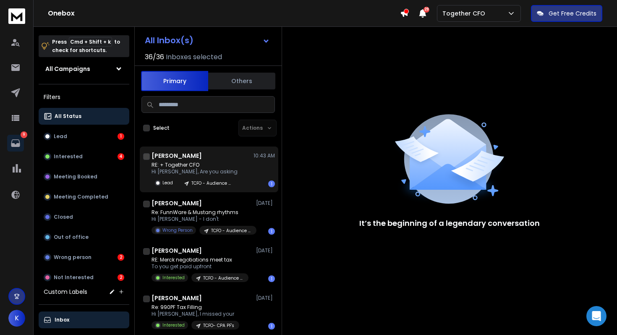
click at [230, 165] on p "RE: + Together CFO" at bounding box center [195, 165] width 86 height 7
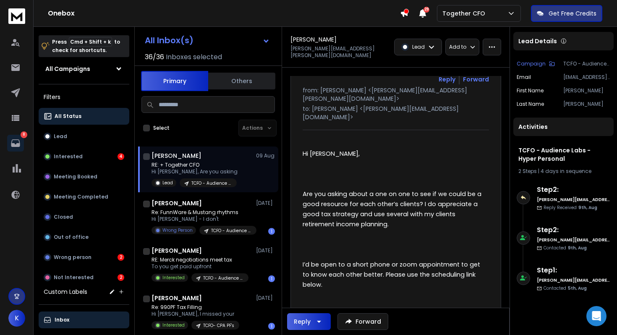
scroll to position [39, 0]
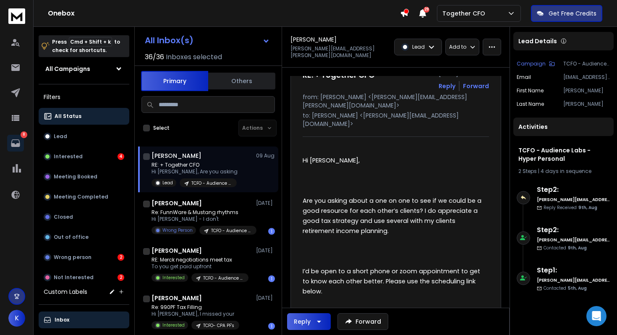
drag, startPoint x: 425, startPoint y: 269, endPoint x: 294, endPoint y: 140, distance: 183.5
copy div "Hi [PERSON_NAME], Are you asking about a one on one to see if we could be a goo…"
click at [442, 49] on div "Lead" at bounding box center [418, 47] width 47 height 16
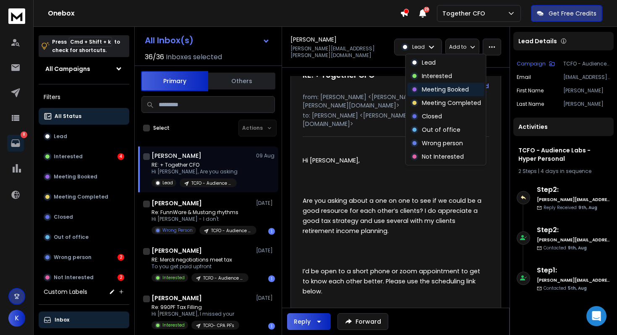
click at [432, 89] on p "Meeting Booked" at bounding box center [445, 89] width 47 height 8
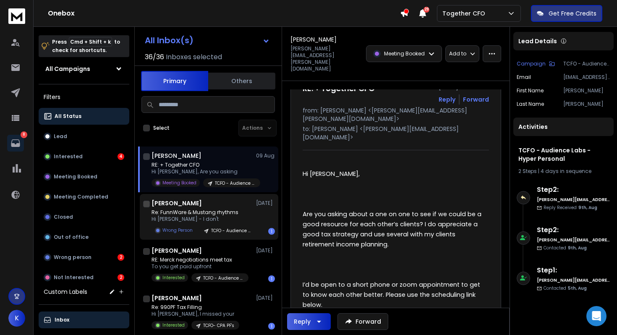
click at [198, 210] on p "Re: FunnWare & Mustang rhythms" at bounding box center [202, 212] width 101 height 7
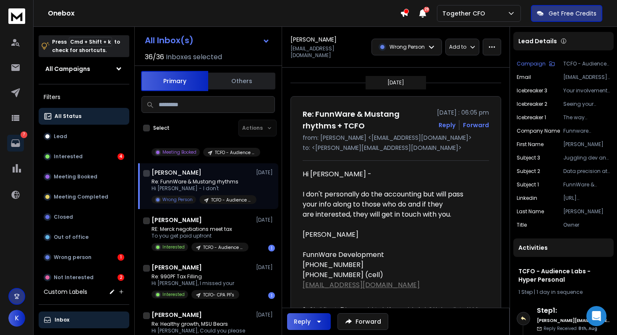
scroll to position [47, 0]
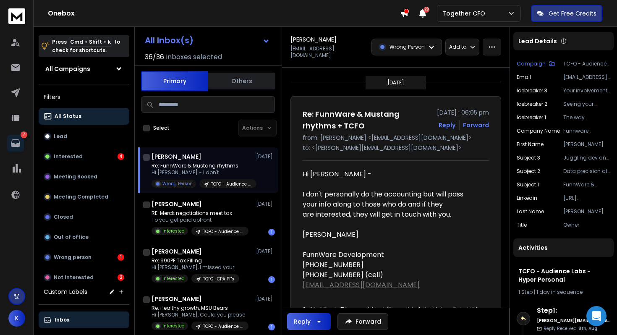
click at [449, 121] on button "Reply" at bounding box center [447, 125] width 17 height 8
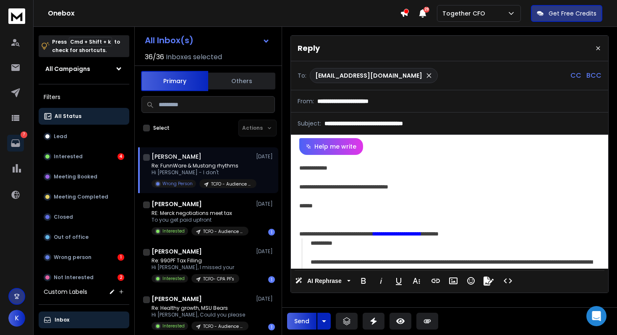
click at [298, 322] on button "Send" at bounding box center [301, 321] width 29 height 17
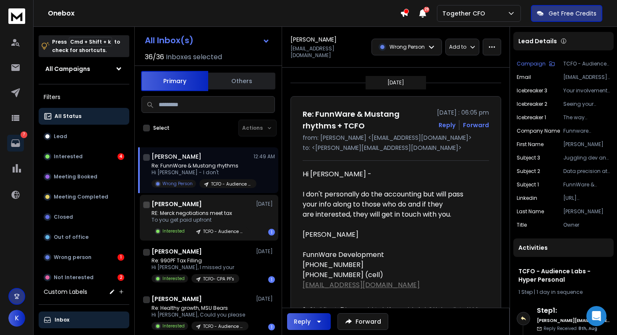
click at [192, 218] on p "To you get paid upfront" at bounding box center [200, 220] width 97 height 7
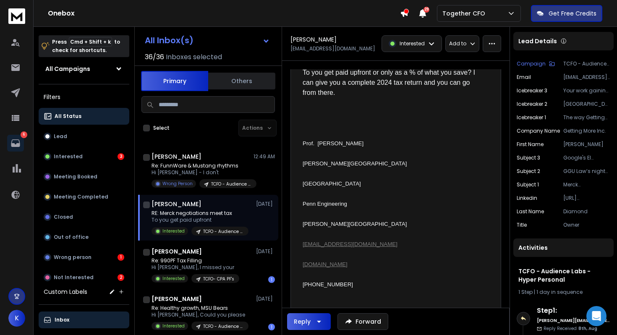
scroll to position [115, 0]
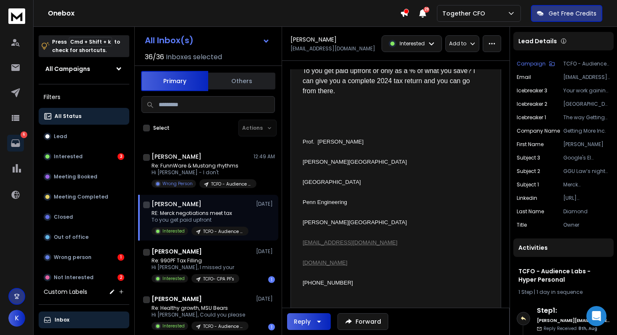
click at [348, 260] on link "[DOMAIN_NAME]" at bounding box center [325, 263] width 45 height 6
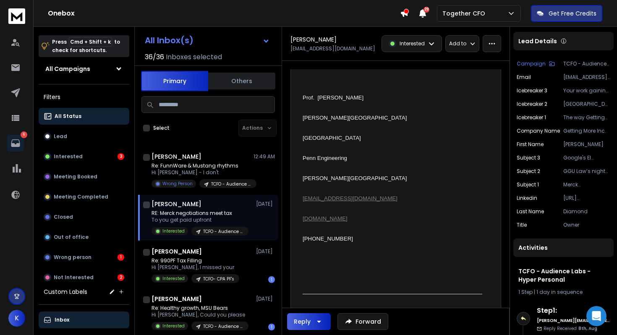
scroll to position [0, 0]
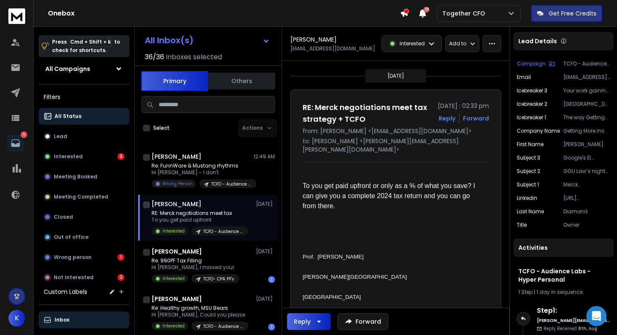
click at [308, 325] on div "Reply" at bounding box center [302, 321] width 17 height 8
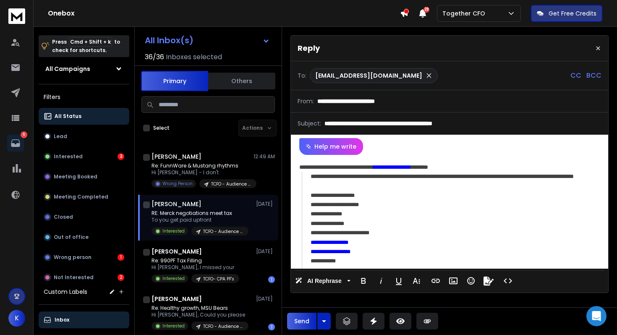
scroll to position [88, 0]
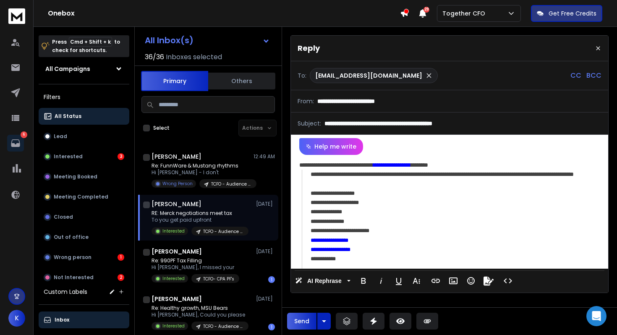
click at [299, 321] on button "Send" at bounding box center [301, 321] width 29 height 17
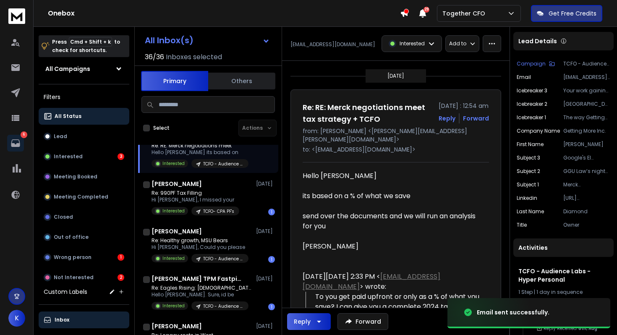
scroll to position [120, 0]
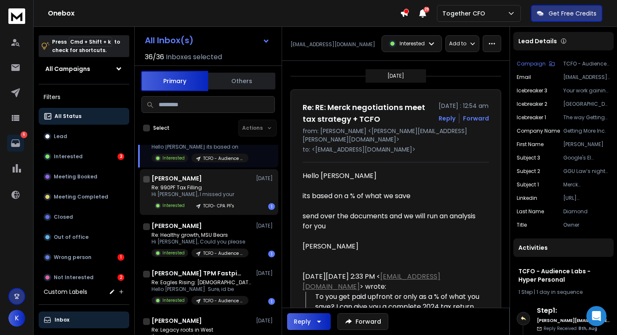
click at [228, 191] on p "Re: 990PF Tax Filling" at bounding box center [196, 187] width 88 height 7
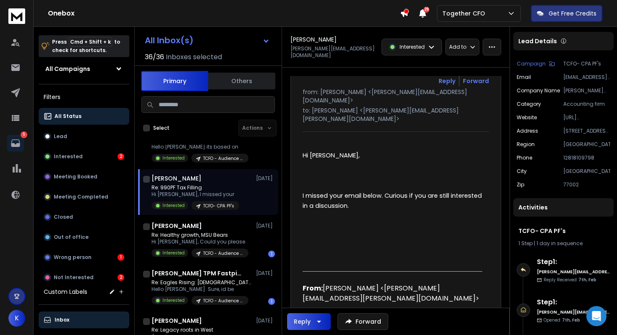
scroll to position [26, 0]
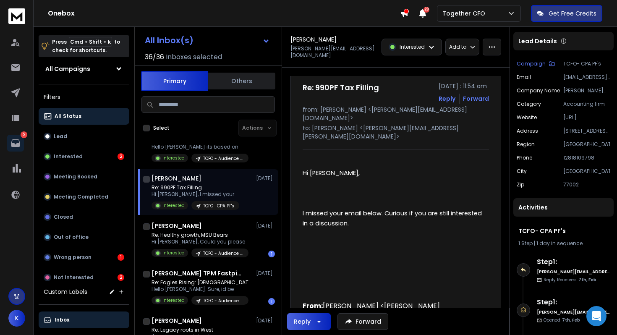
click at [309, 319] on div "Reply" at bounding box center [302, 321] width 17 height 8
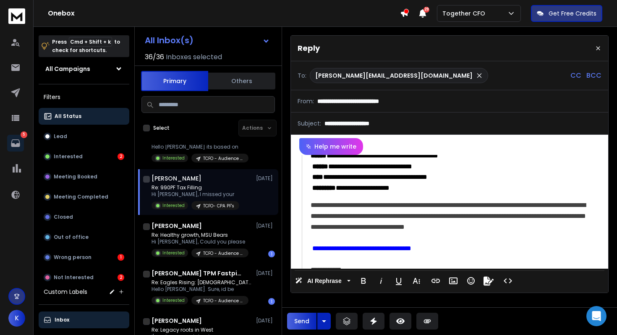
scroll to position [134, 0]
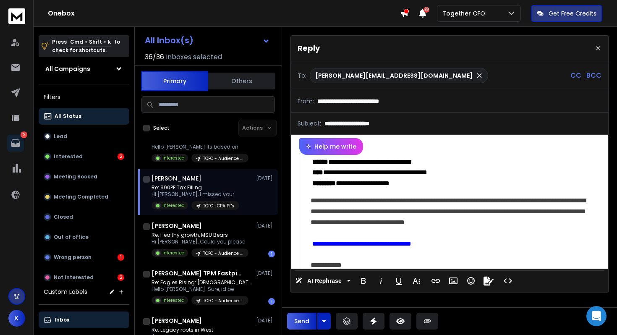
click at [502, 239] on p "**********" at bounding box center [454, 249] width 287 height 108
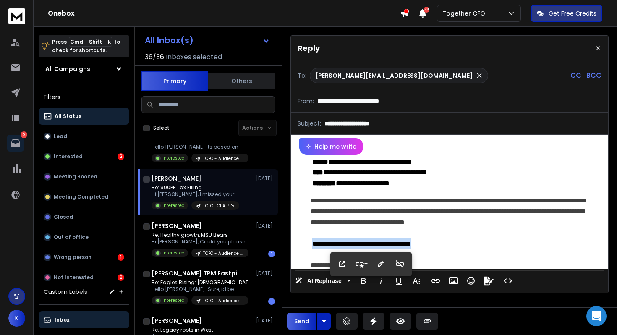
drag, startPoint x: 432, startPoint y: 244, endPoint x: 313, endPoint y: 245, distance: 118.8
click at [313, 245] on p "**********" at bounding box center [454, 249] width 287 height 108
copy link "**********"
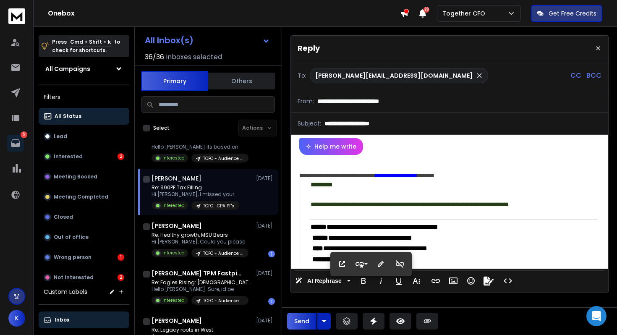
scroll to position [0, 0]
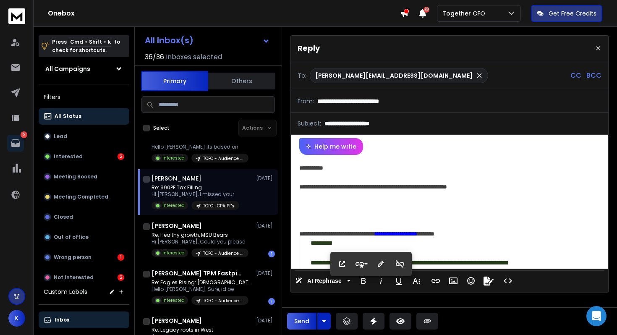
click at [357, 202] on div at bounding box center [448, 205] width 298 height 9
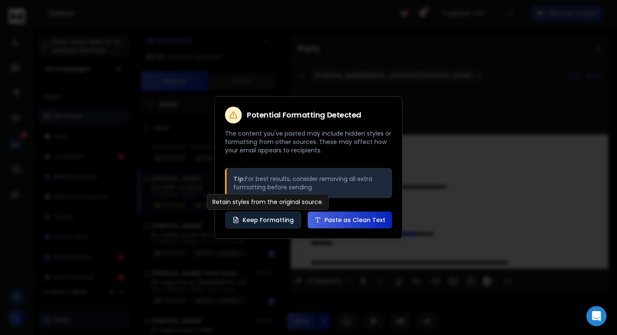
click at [277, 217] on button "Keep Formatting" at bounding box center [264, 220] width 76 height 17
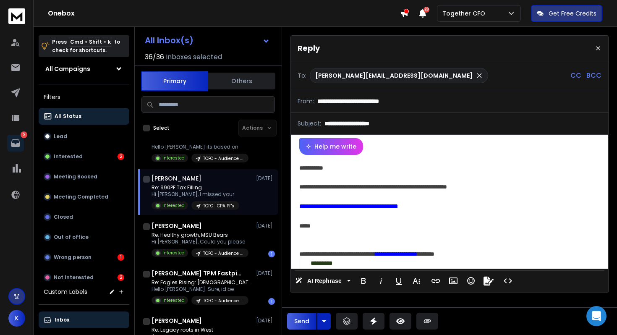
click at [299, 320] on button "Send" at bounding box center [301, 321] width 29 height 17
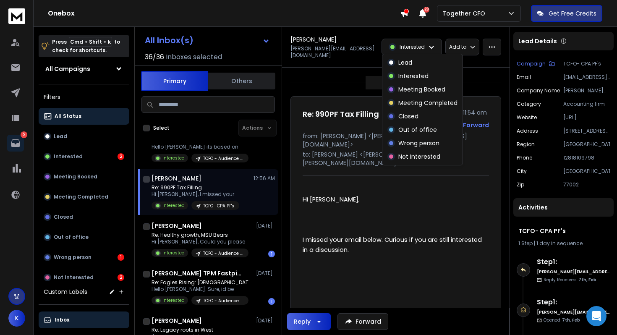
click at [411, 47] on div "Interested" at bounding box center [412, 47] width 60 height 16
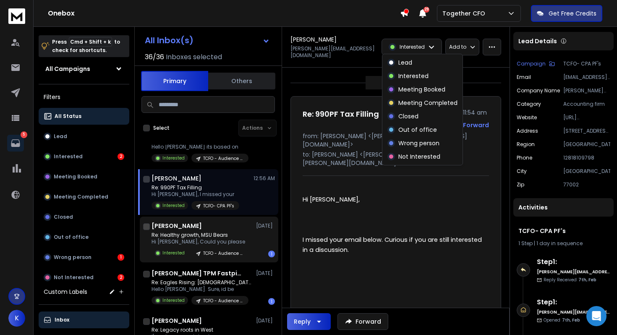
click at [212, 233] on p "Re: Healthy growth, MSU Bears" at bounding box center [200, 235] width 97 height 7
